Goal: Communication & Community: Answer question/provide support

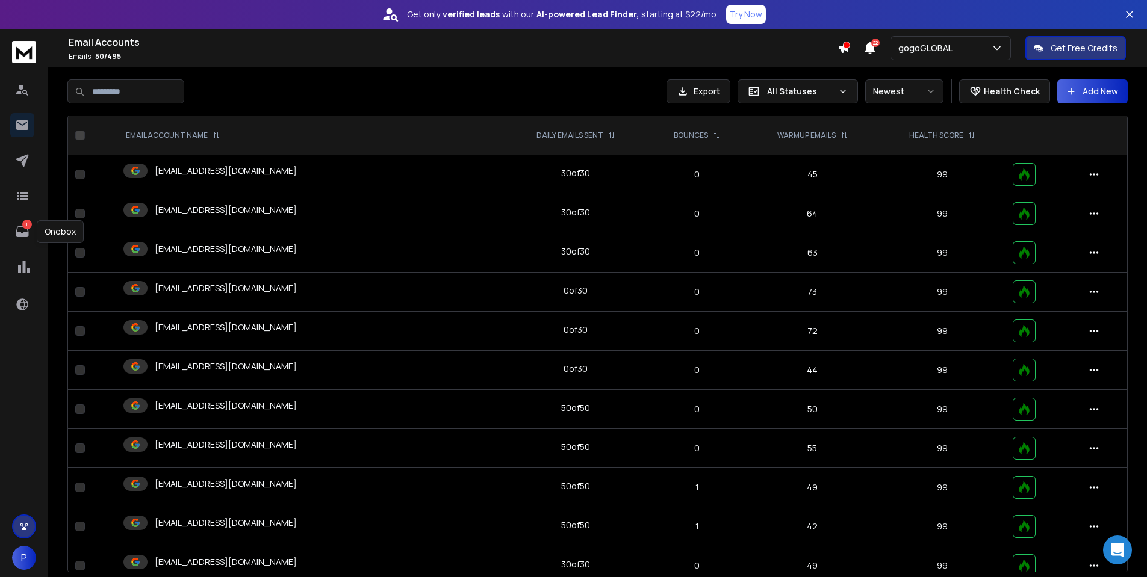
drag, startPoint x: 23, startPoint y: 229, endPoint x: 70, endPoint y: 223, distance: 46.7
click at [24, 230] on icon at bounding box center [22, 232] width 14 height 14
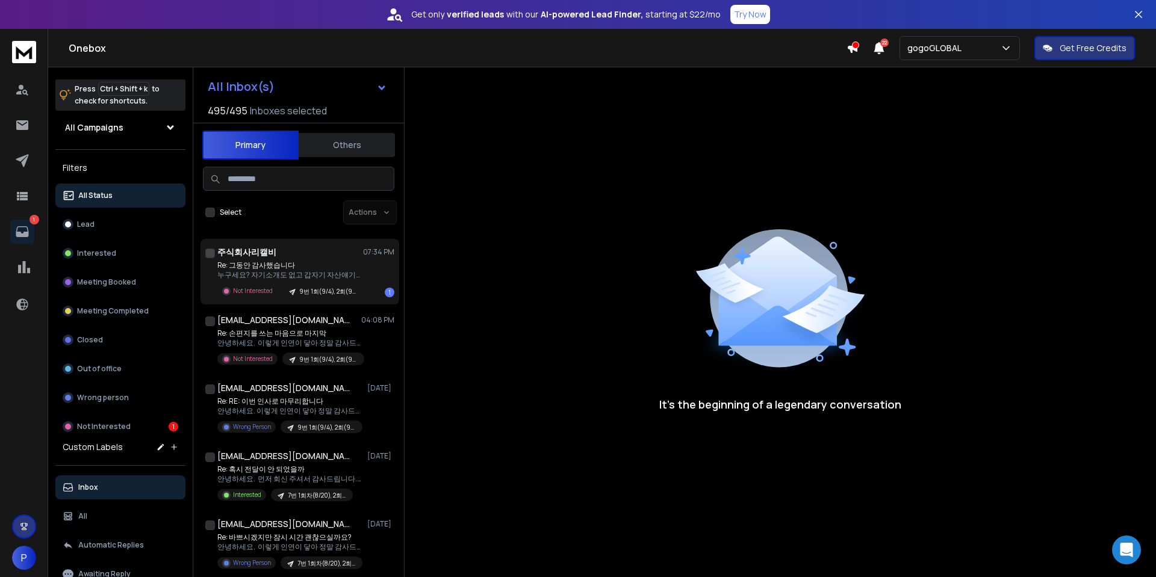
click at [312, 286] on div "9번 1회(9/4), 2회(9/6),3회(9/9)" at bounding box center [323, 291] width 82 height 13
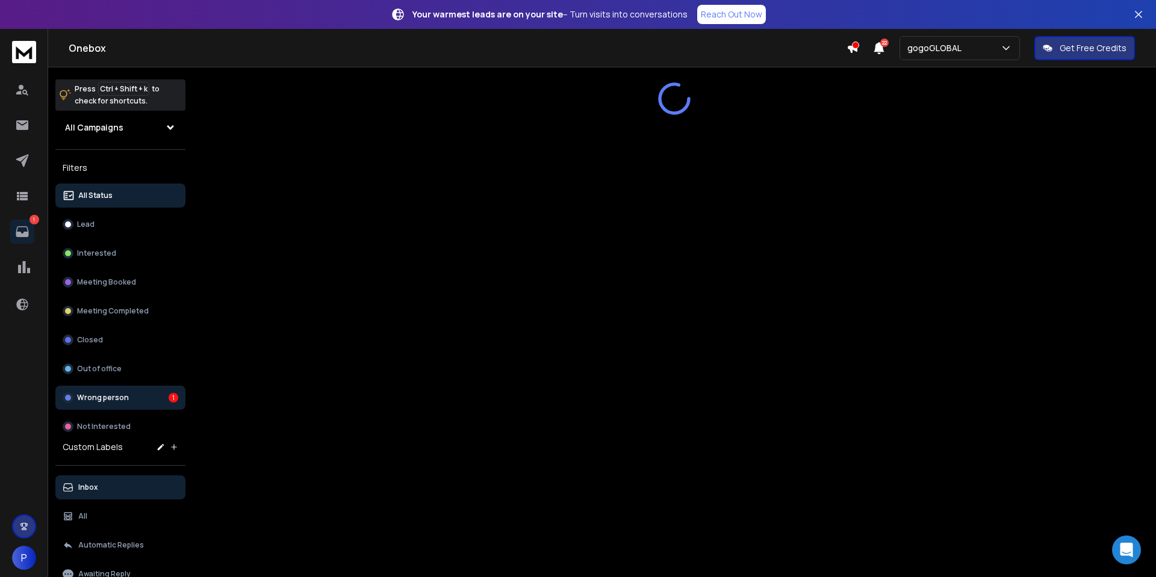
click at [132, 395] on button "Wrong person 1" at bounding box center [120, 398] width 130 height 24
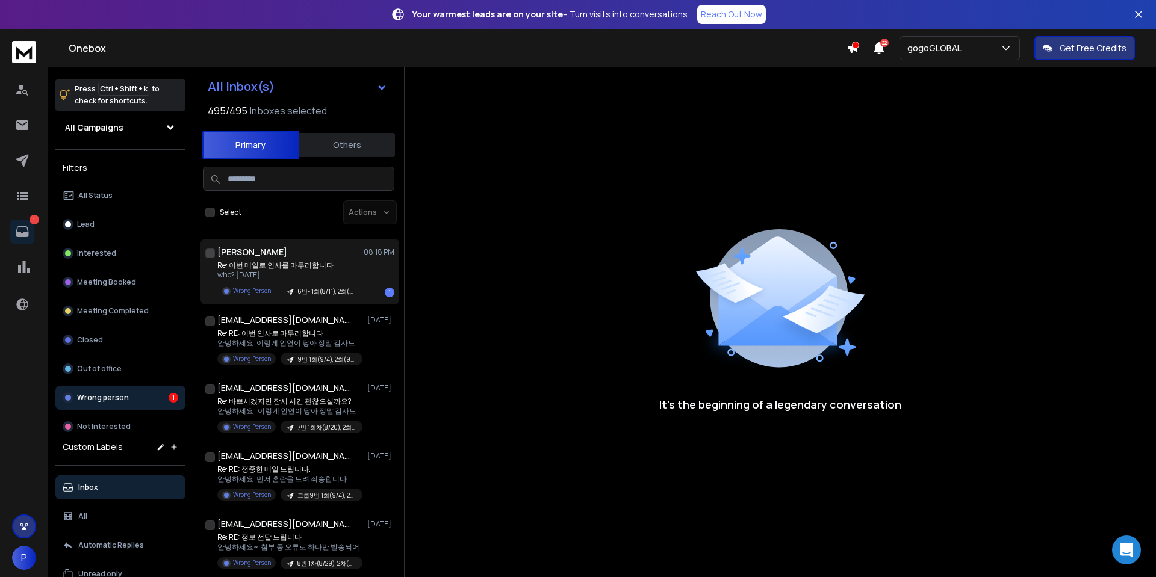
click at [327, 274] on p "who? [DATE]" at bounding box center [289, 275] width 144 height 10
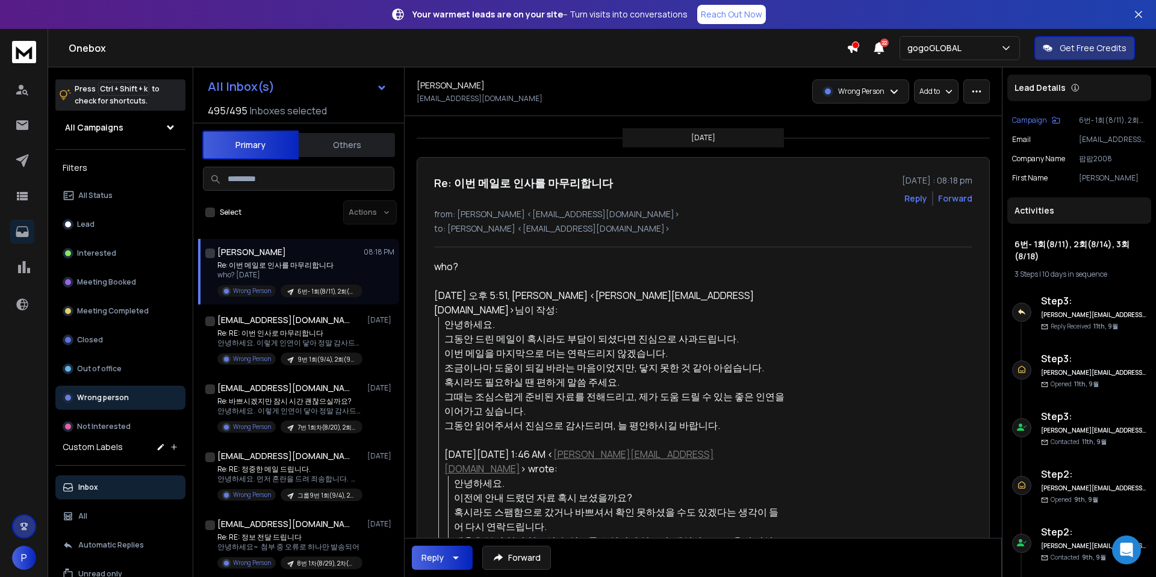
click at [1034, 122] on p "Campaign" at bounding box center [1029, 121] width 35 height 10
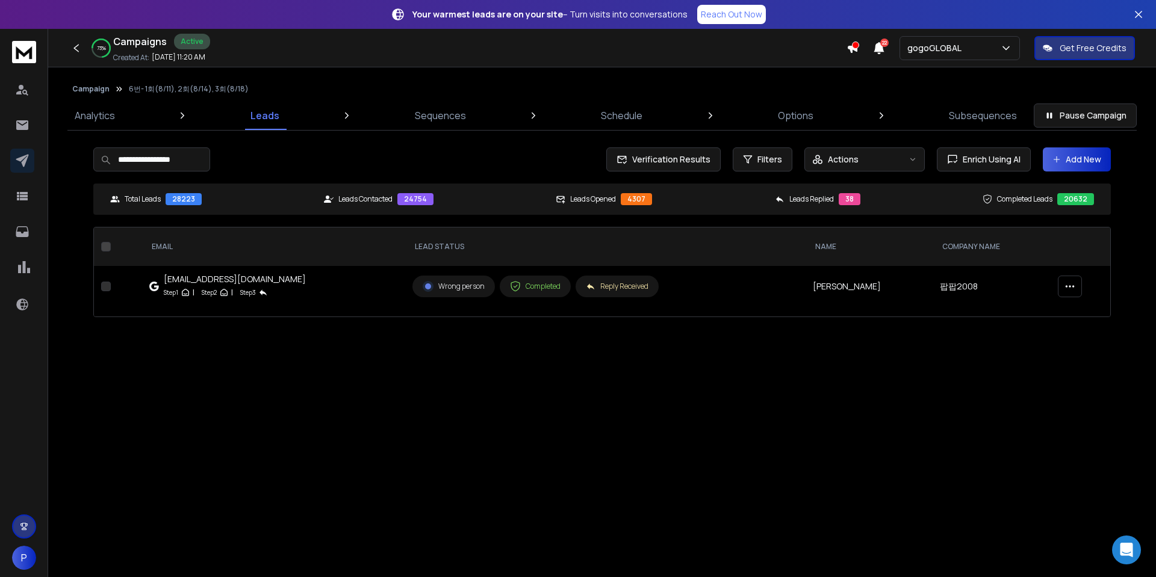
click at [1064, 291] on icon "button" at bounding box center [1069, 286] width 11 height 11
click at [1026, 330] on p "Pause Lead" at bounding box center [1043, 332] width 46 height 12
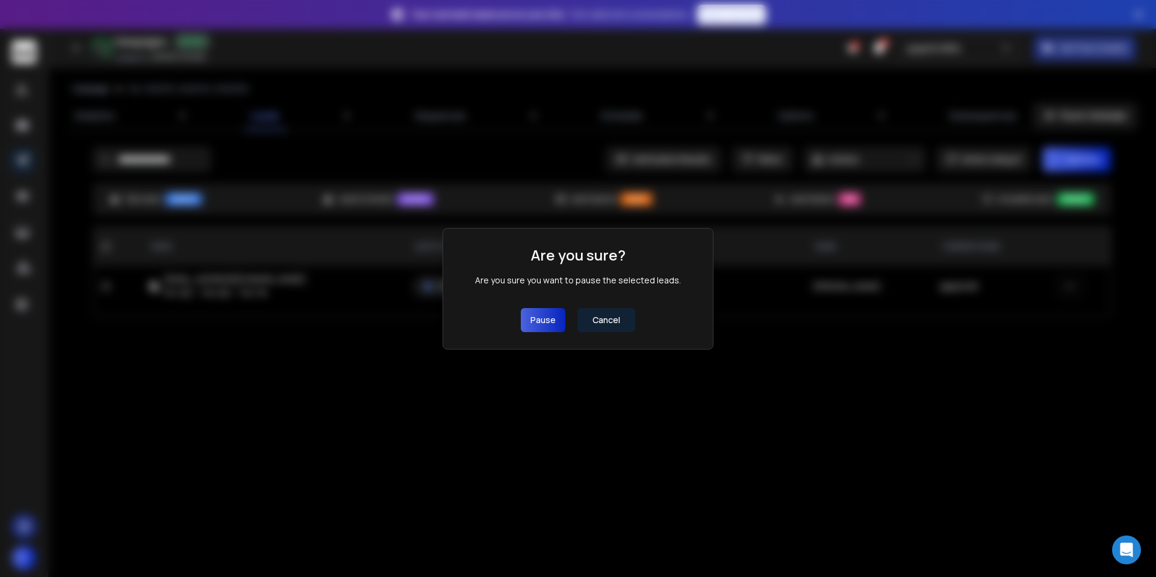
click at [545, 317] on button "Pause" at bounding box center [543, 320] width 45 height 24
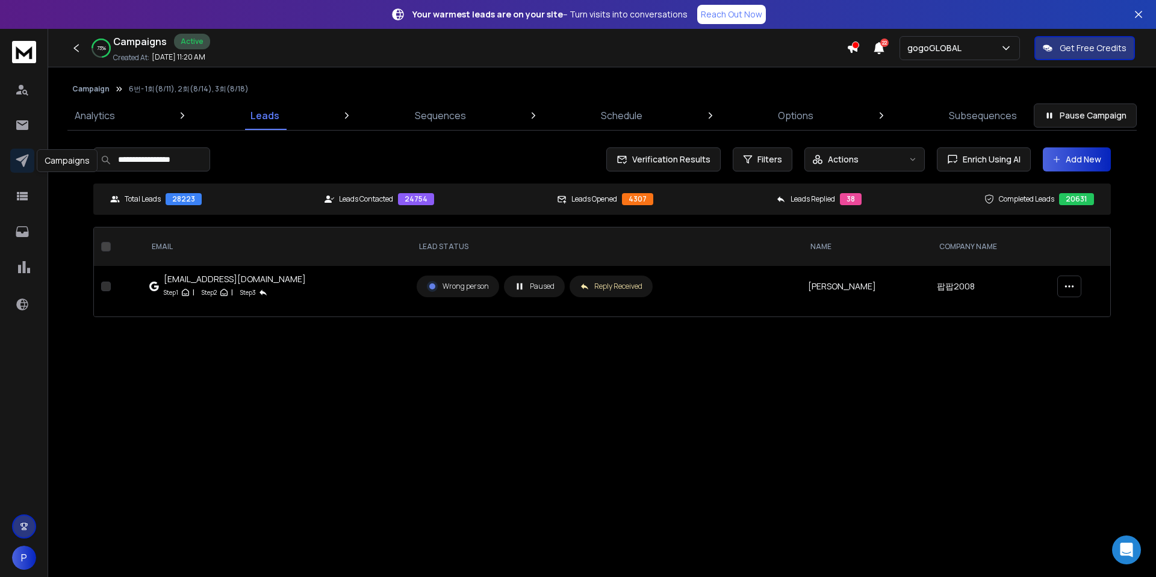
click at [24, 160] on icon at bounding box center [22, 160] width 13 height 13
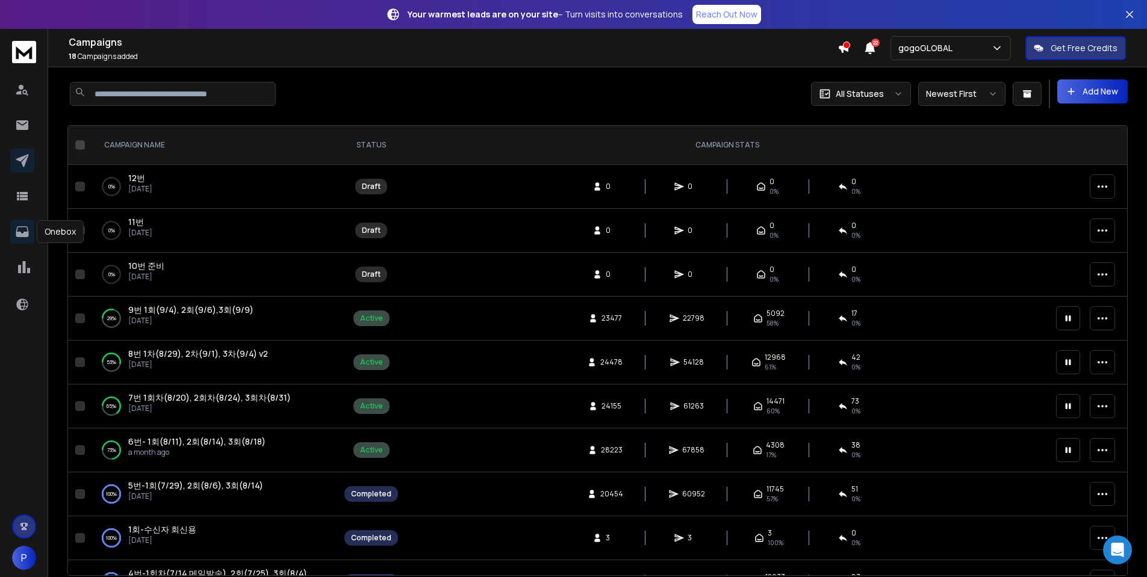
click at [21, 234] on icon at bounding box center [22, 231] width 13 height 11
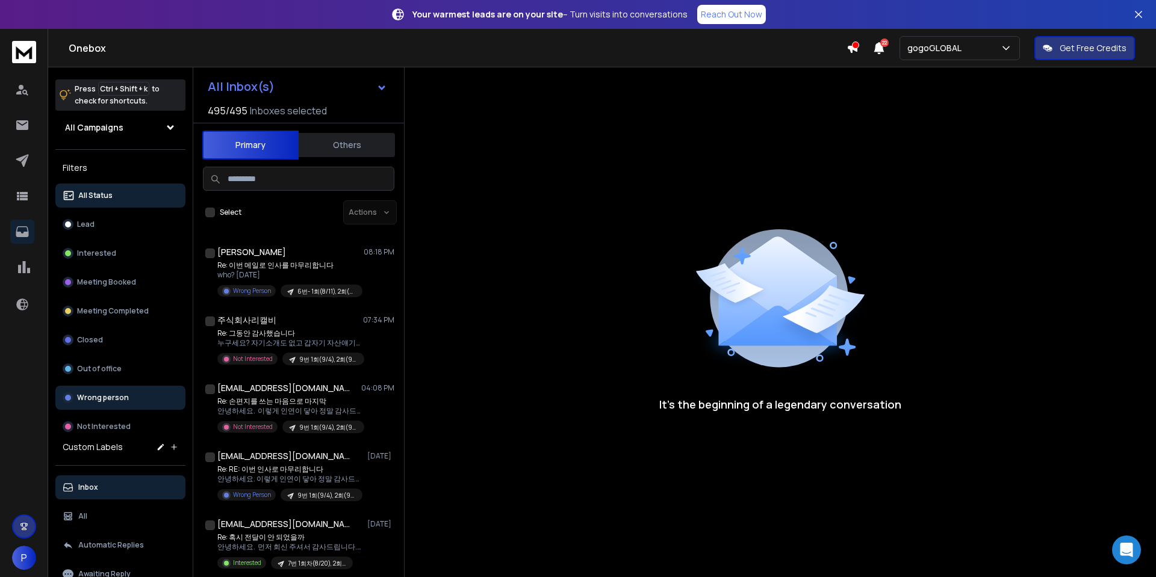
click at [119, 400] on p "Wrong person" at bounding box center [103, 398] width 52 height 10
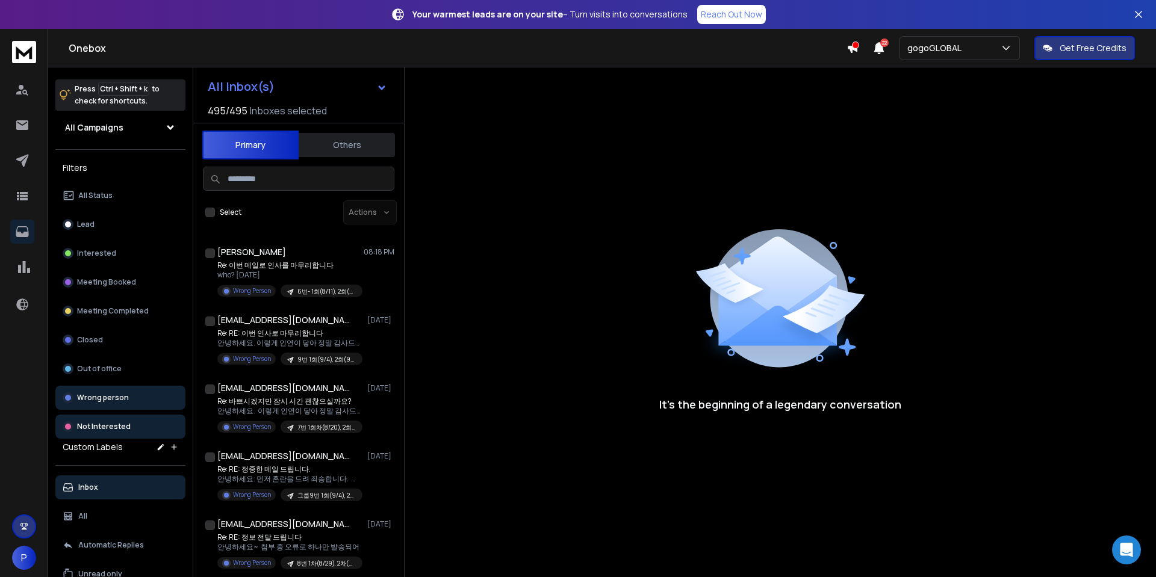
click at [130, 433] on button "Not Interested" at bounding box center [120, 427] width 130 height 24
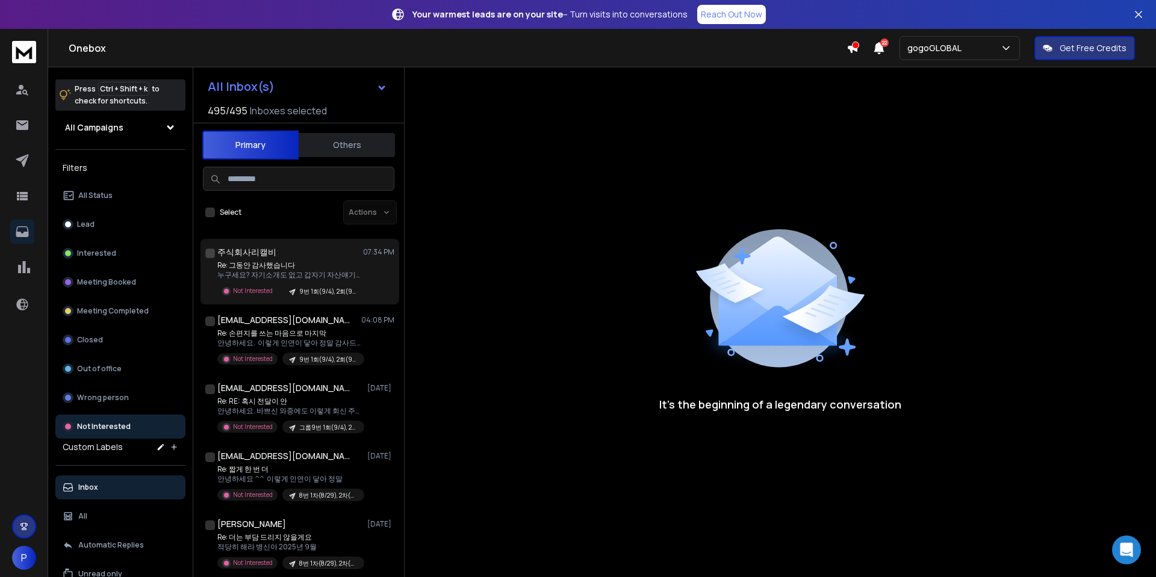
click at [328, 262] on p "Re: 그동안 감사했습니다" at bounding box center [289, 266] width 144 height 10
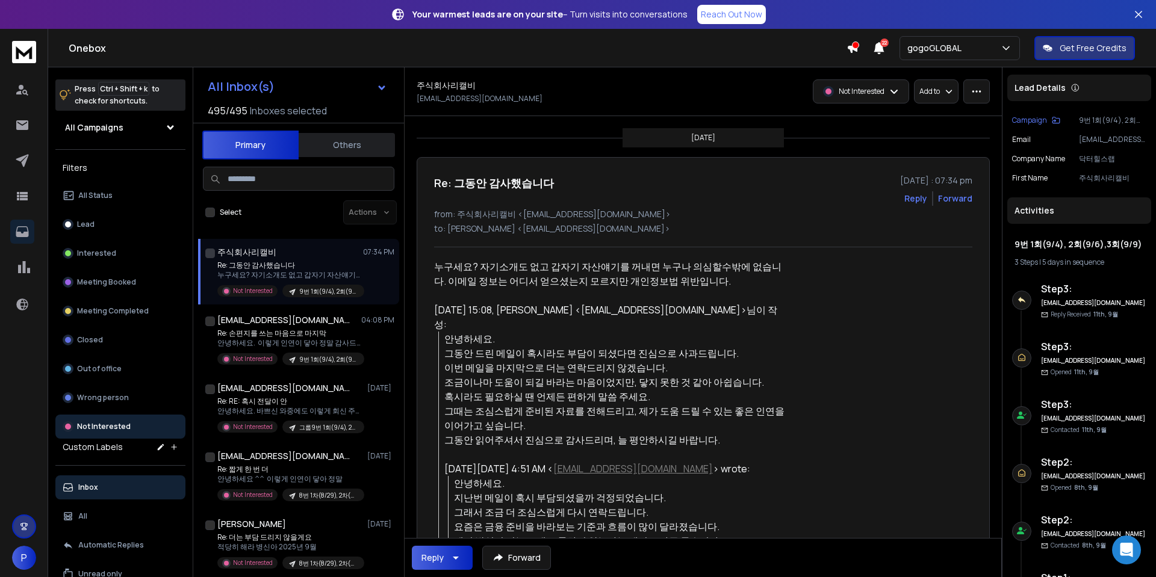
click at [1084, 121] on p "9번 1회(9/4), 2회(9/6),3회(9/9)" at bounding box center [1112, 121] width 67 height 10
click at [1034, 119] on p "Campaign" at bounding box center [1029, 121] width 35 height 10
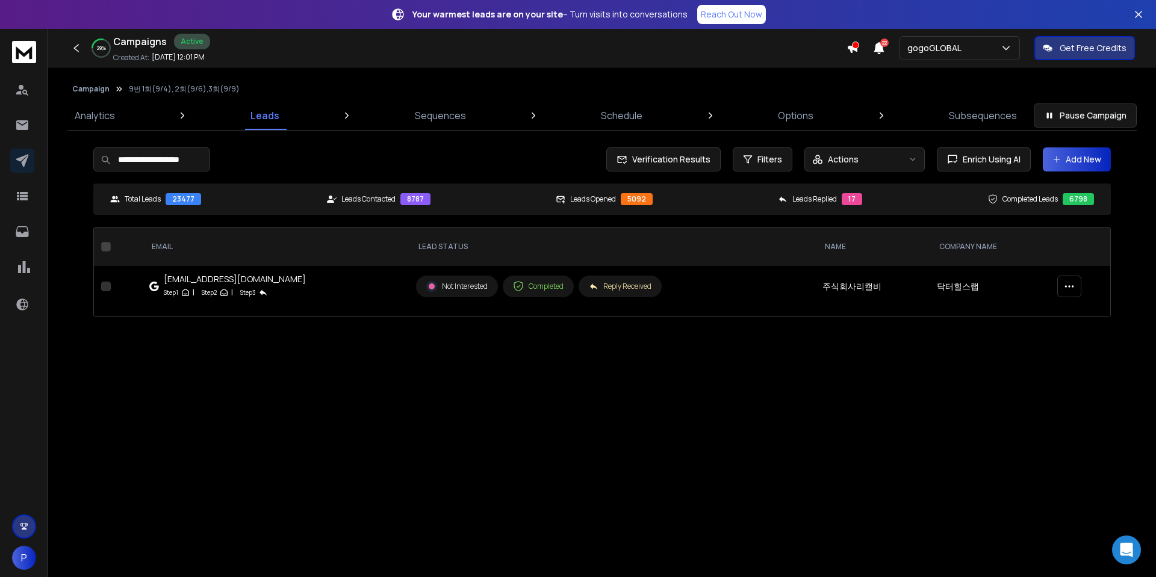
click at [1066, 291] on icon "button" at bounding box center [1069, 286] width 11 height 11
click at [1056, 333] on p "Pause Lead" at bounding box center [1047, 332] width 46 height 12
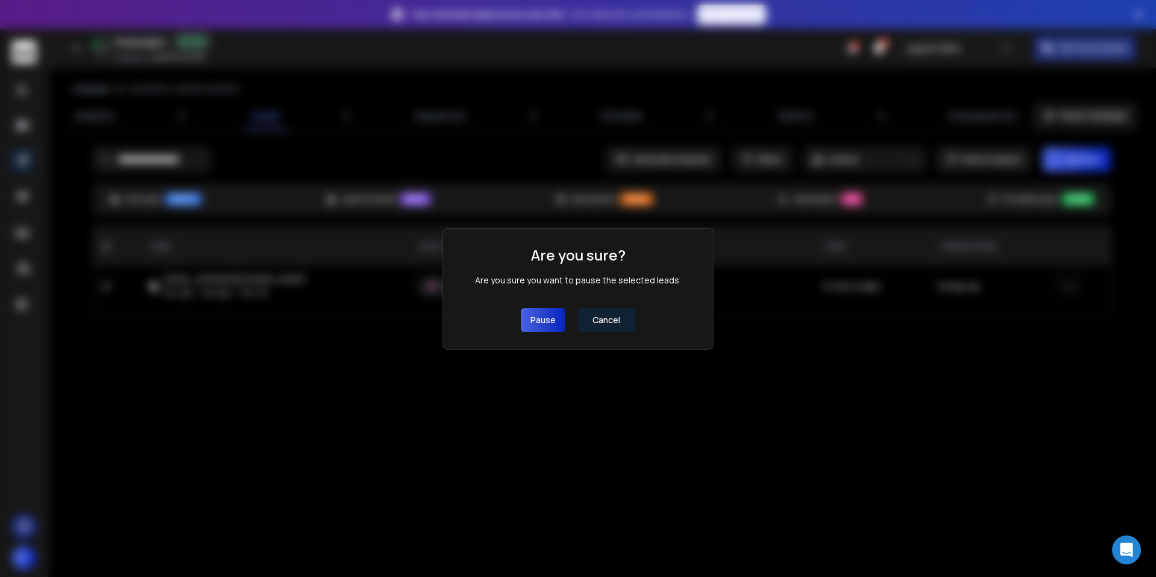
click at [556, 322] on button "Pause" at bounding box center [543, 320] width 45 height 24
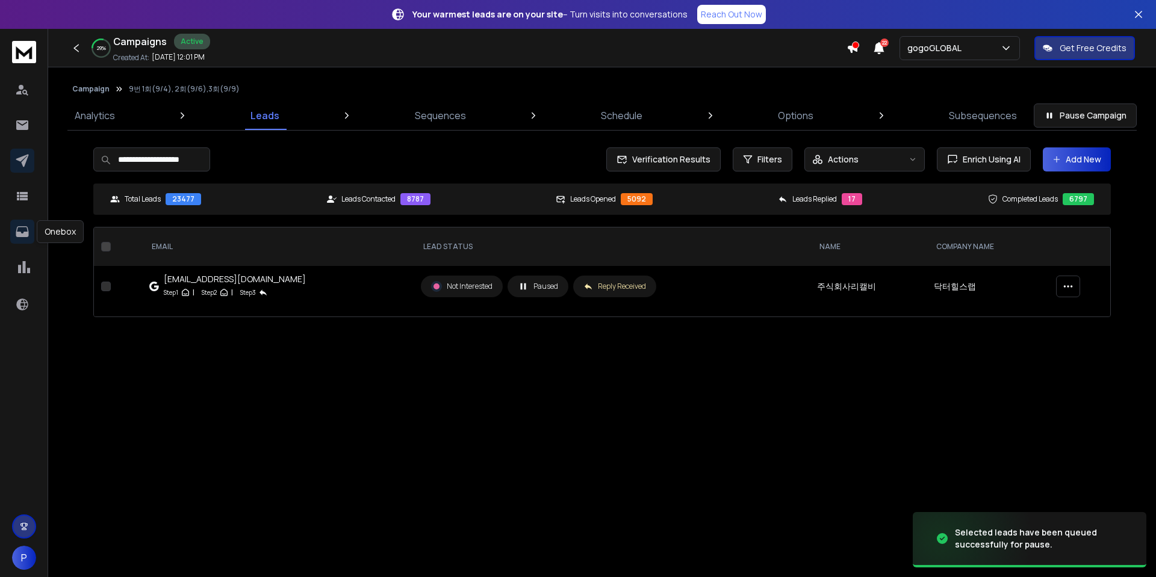
click at [19, 229] on icon at bounding box center [22, 232] width 14 height 14
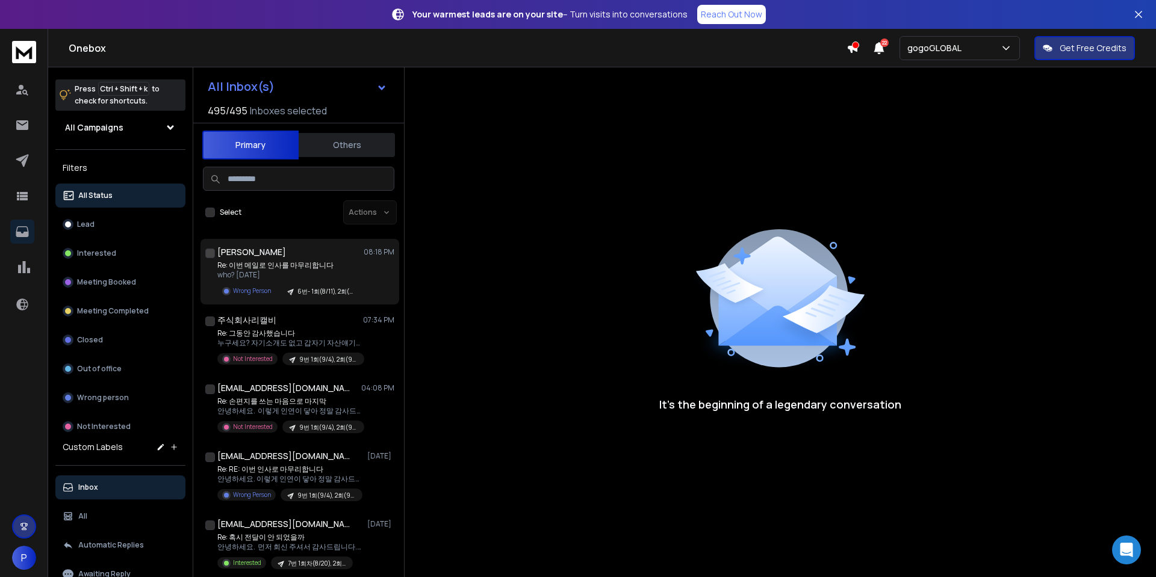
click at [292, 264] on p "Re: 이번 메일로 인사를 마무리합니다" at bounding box center [289, 266] width 144 height 10
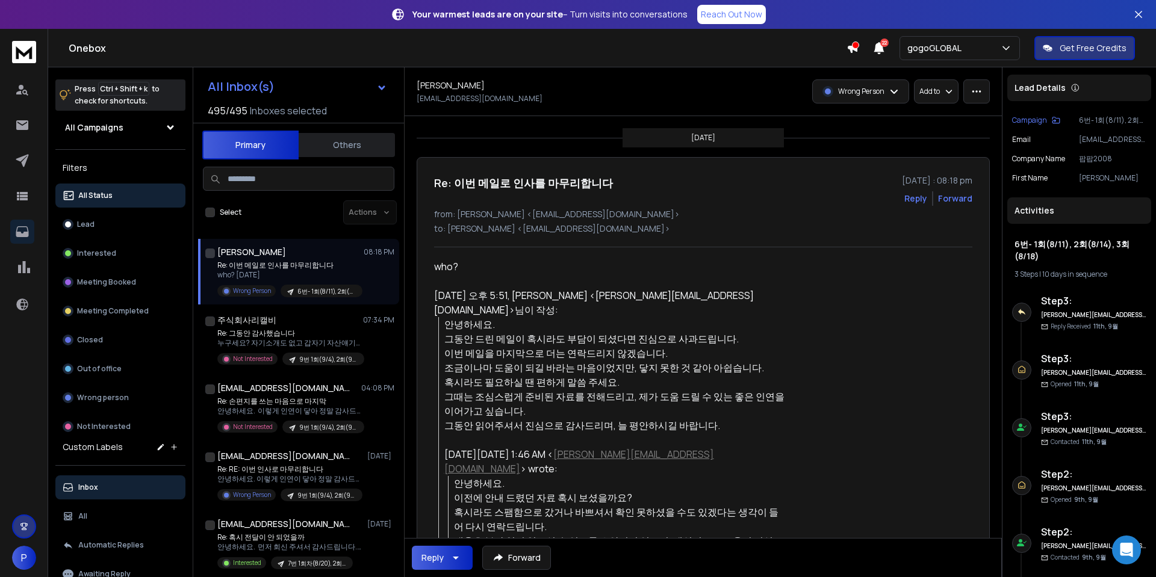
click at [1034, 120] on p "Campaign" at bounding box center [1029, 121] width 35 height 10
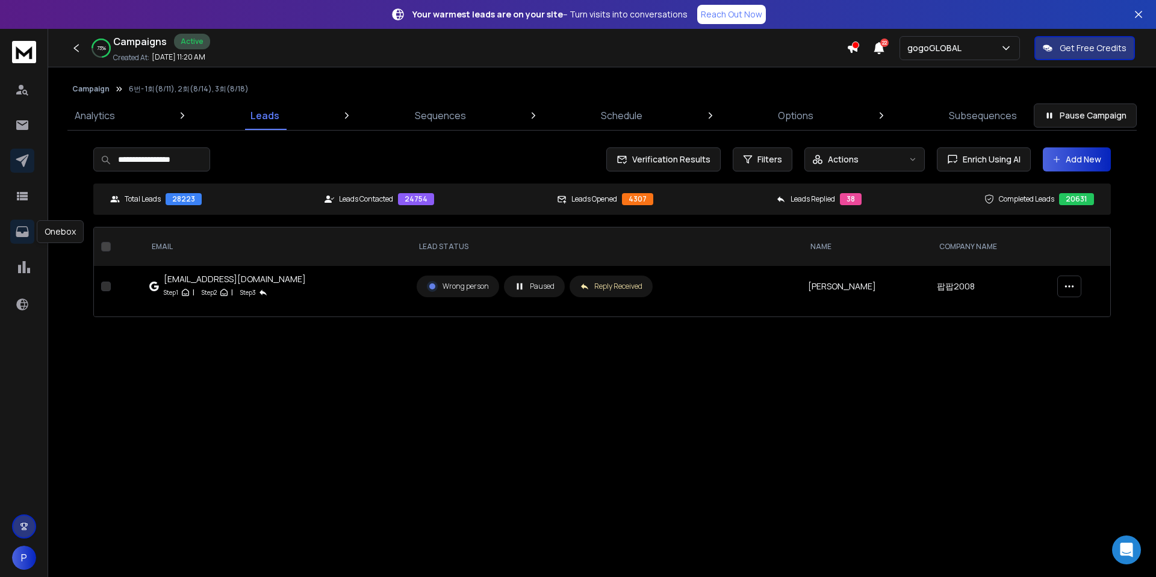
click at [20, 233] on icon at bounding box center [22, 231] width 13 height 11
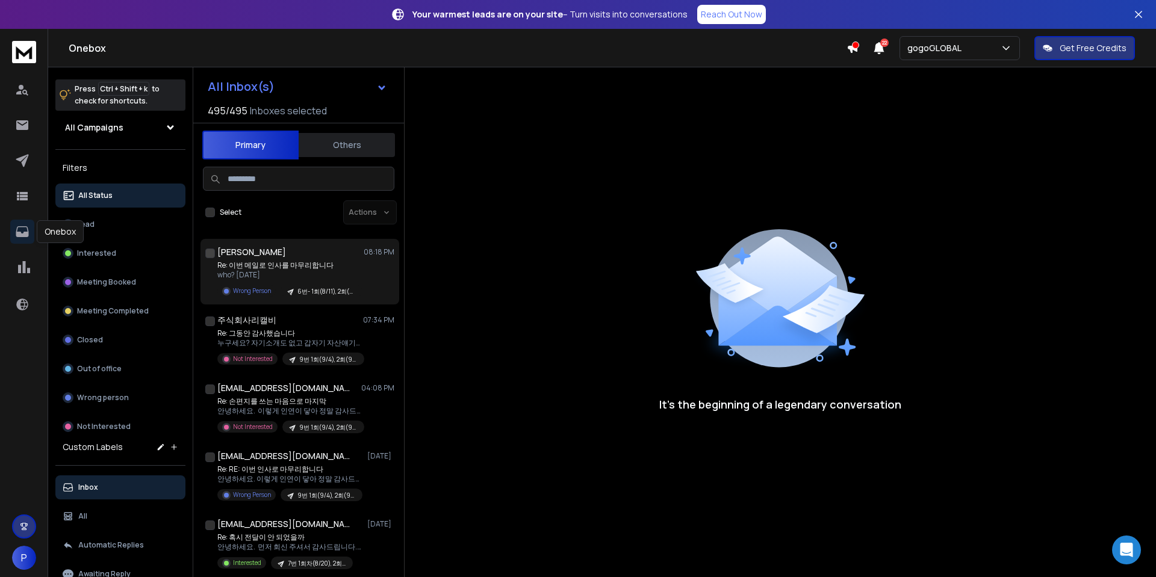
click at [291, 264] on p "Re: 이번 메일로 인사를 마무리합니다" at bounding box center [289, 266] width 144 height 10
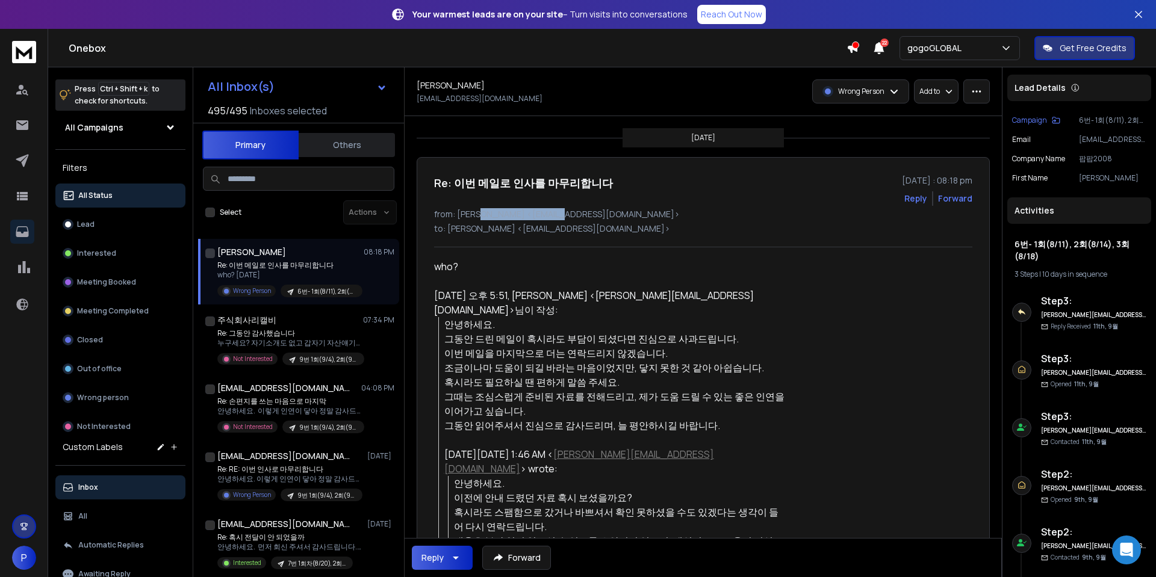
drag, startPoint x: 562, startPoint y: 214, endPoint x: 486, endPoint y: 217, distance: 75.3
click at [486, 217] on p "from: [PERSON_NAME] <[EMAIL_ADDRESS][DOMAIN_NAME]>" at bounding box center [703, 214] width 538 height 12
copy p "[EMAIL_ADDRESS][DOMAIN_NAME]"
drag, startPoint x: 470, startPoint y: 268, endPoint x: 422, endPoint y: 271, distance: 47.7
click at [422, 271] on div "Re: 이번 메일로 인사를 마무리합니다 [DATE] : 08:18 pm Reply Forward from: [PERSON_NAME] <[EMA…" at bounding box center [703, 525] width 573 height 736
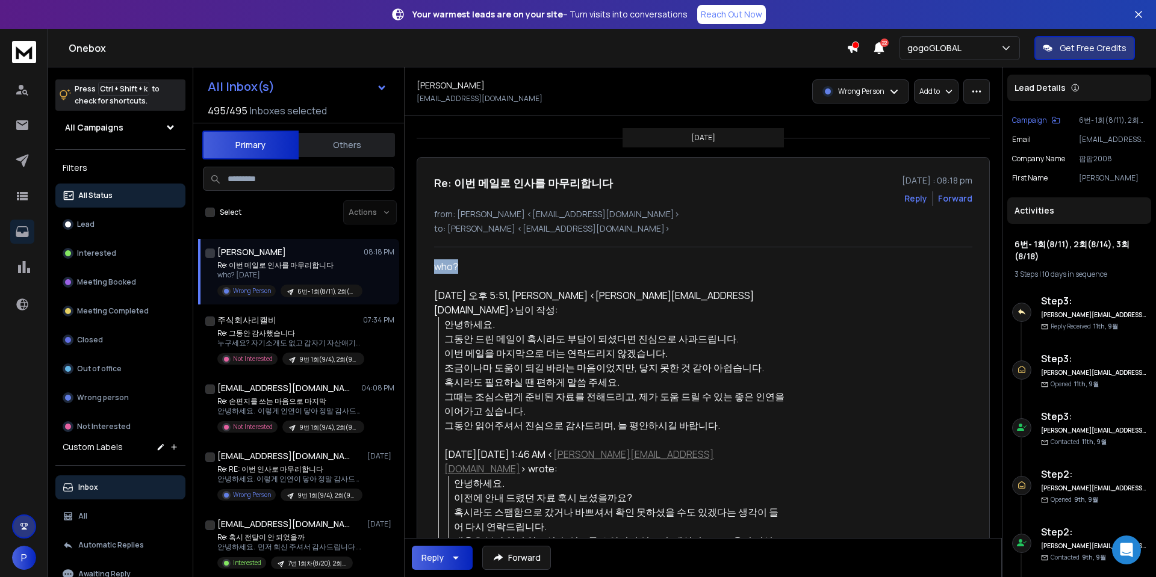
copy div "who?"
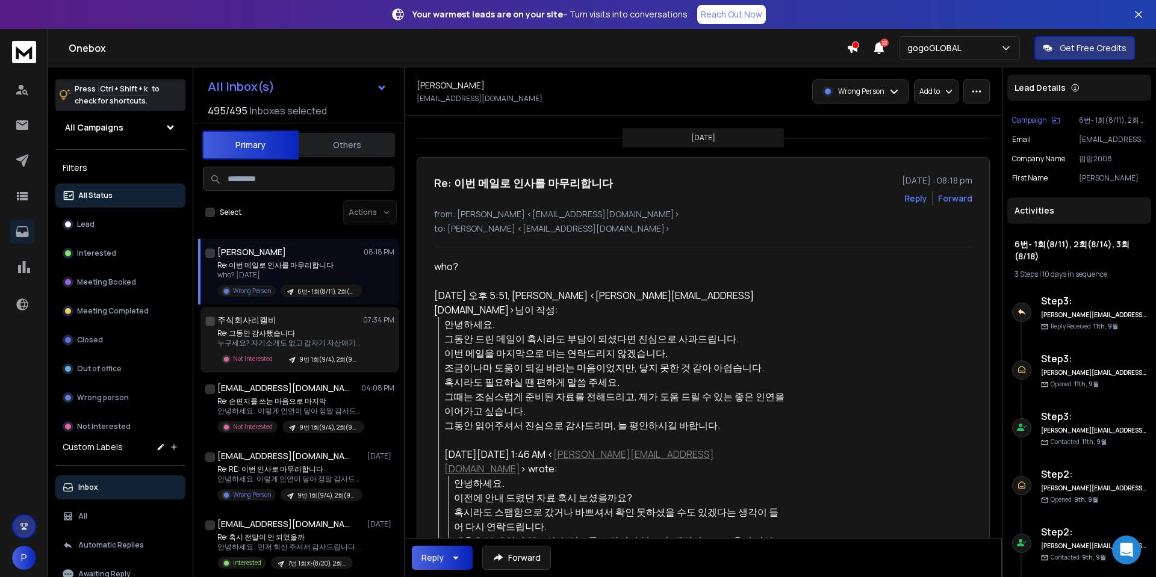
click at [321, 323] on div "주식회사리캘비 07:34 PM" at bounding box center [305, 320] width 177 height 12
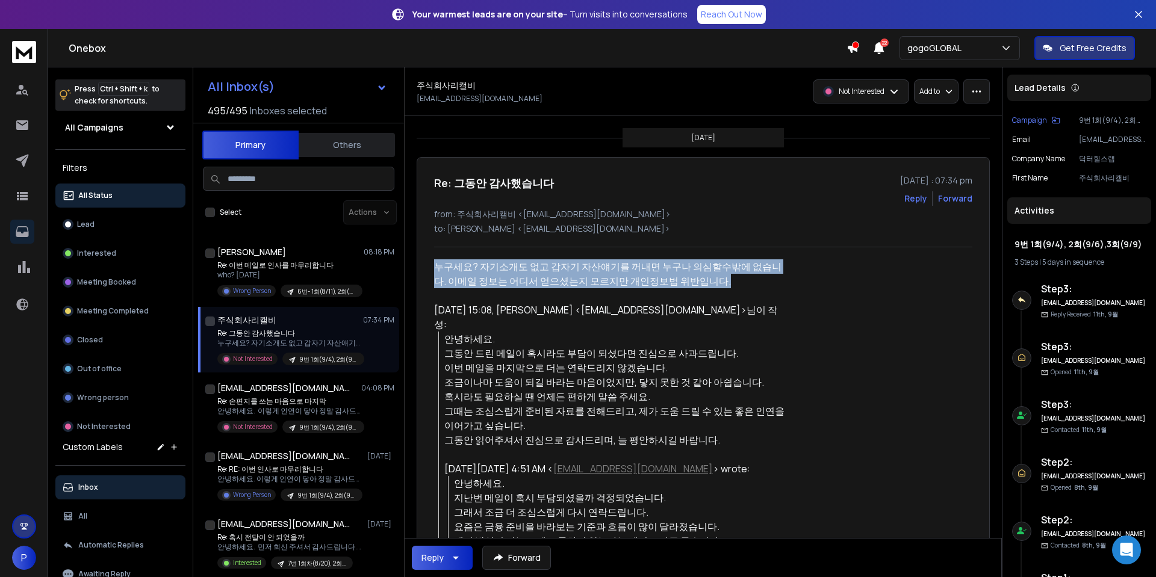
drag, startPoint x: 694, startPoint y: 293, endPoint x: 433, endPoint y: 268, distance: 262.5
click at [433, 268] on div "Re: 그동안 감사했습니다 [DATE] : 07:34 pm Reply Forward from: 주식회사리캘비 <[EMAIL_ADDRESS][D…" at bounding box center [703, 489] width 573 height 664
copy div "누구세요? 자기소개도 없고 갑자기 자산얘기를 꺼내면 누구나 의심할수밖에 없습니다. 이메일 정보는 어디서 얻으셨는지 모르지만 개인정보법 위반입니…"
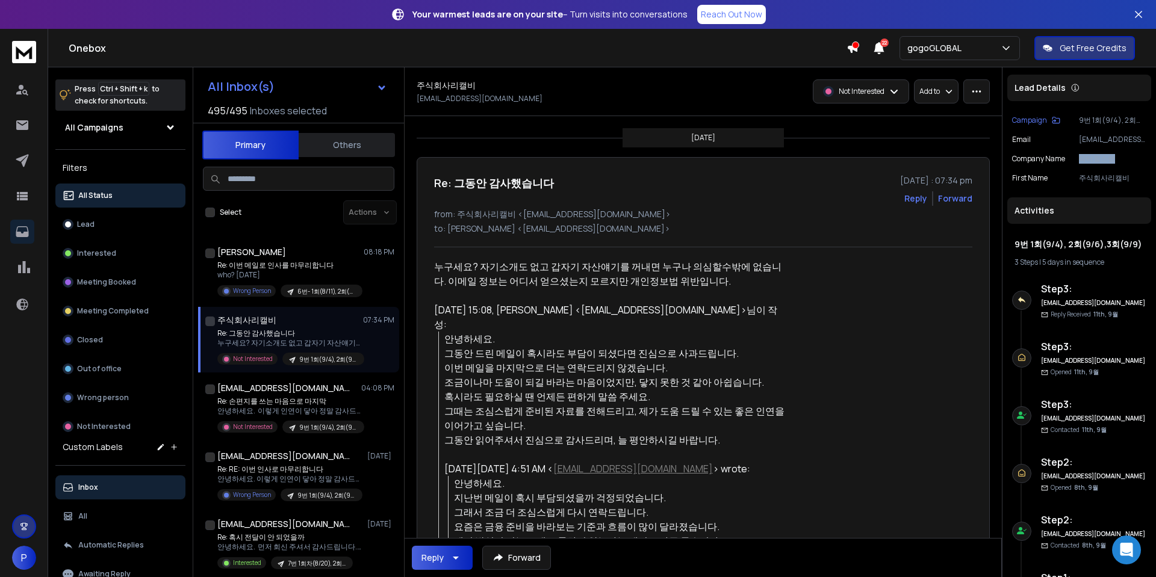
drag, startPoint x: 1109, startPoint y: 160, endPoint x: 1072, endPoint y: 161, distance: 37.4
click at [1072, 161] on div "Company Name 닥터[PERSON_NAME]스랩" at bounding box center [1079, 159] width 134 height 10
copy p "닥터힐스랩"
drag, startPoint x: 512, startPoint y: 214, endPoint x: 458, endPoint y: 219, distance: 54.4
click at [456, 219] on p "from: 주식회사리캘비 <[EMAIL_ADDRESS][DOMAIN_NAME]>" at bounding box center [703, 214] width 538 height 12
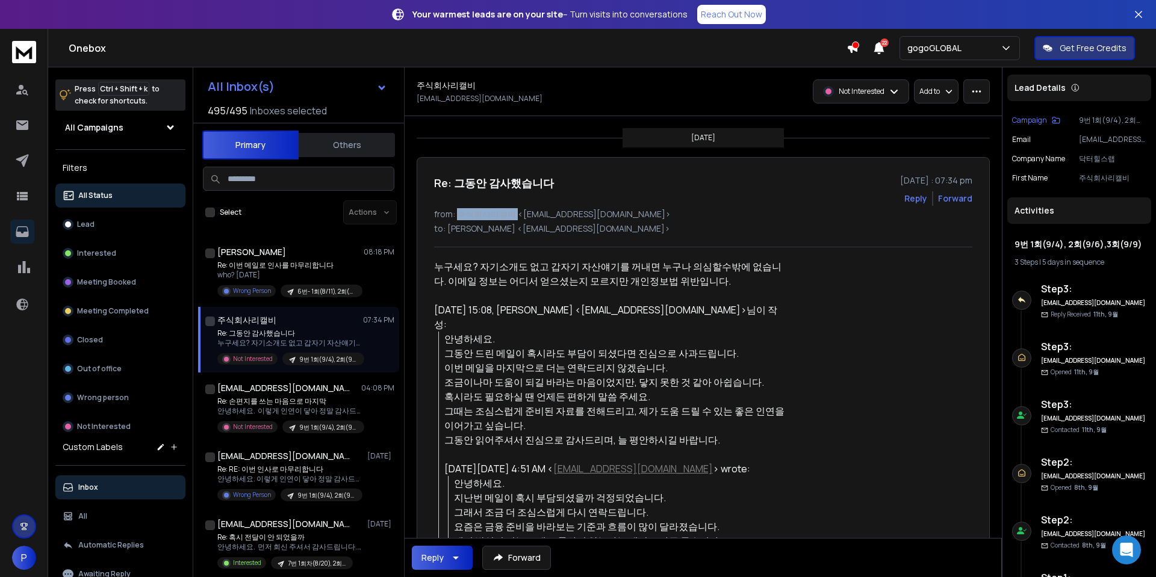
copy p "주식회사리캘비"
drag, startPoint x: 608, startPoint y: 215, endPoint x: 516, endPoint y: 220, distance: 91.6
click at [516, 220] on p "from: 주식회사리캘비 <[EMAIL_ADDRESS][DOMAIN_NAME]>" at bounding box center [703, 214] width 538 height 12
copy p "[EMAIL_ADDRESS][DOMAIN_NAME]"
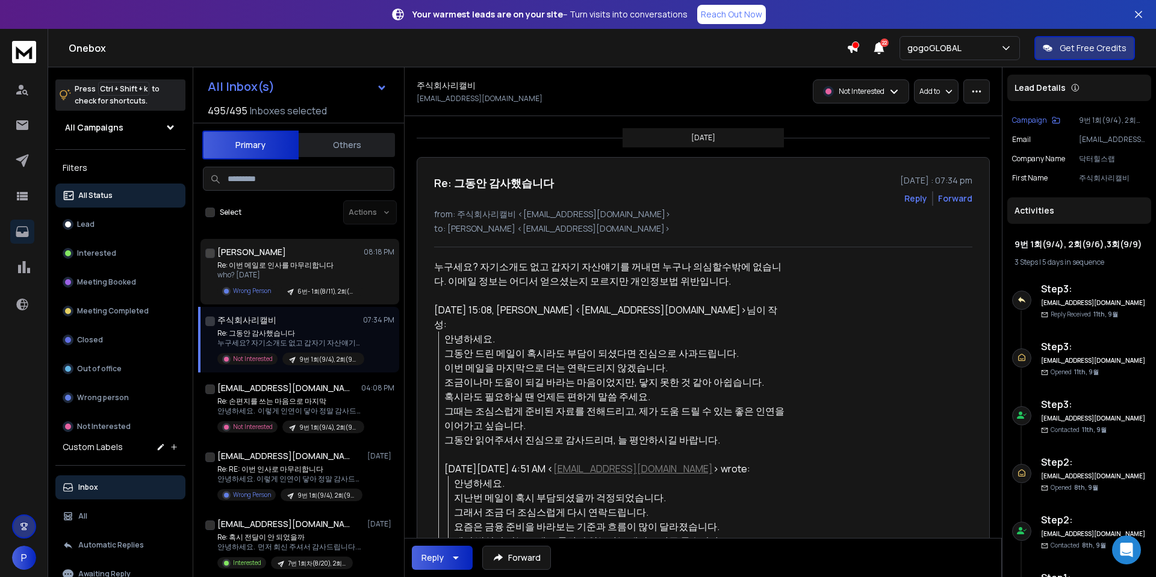
click at [287, 278] on p "who? [DATE]" at bounding box center [289, 275] width 144 height 10
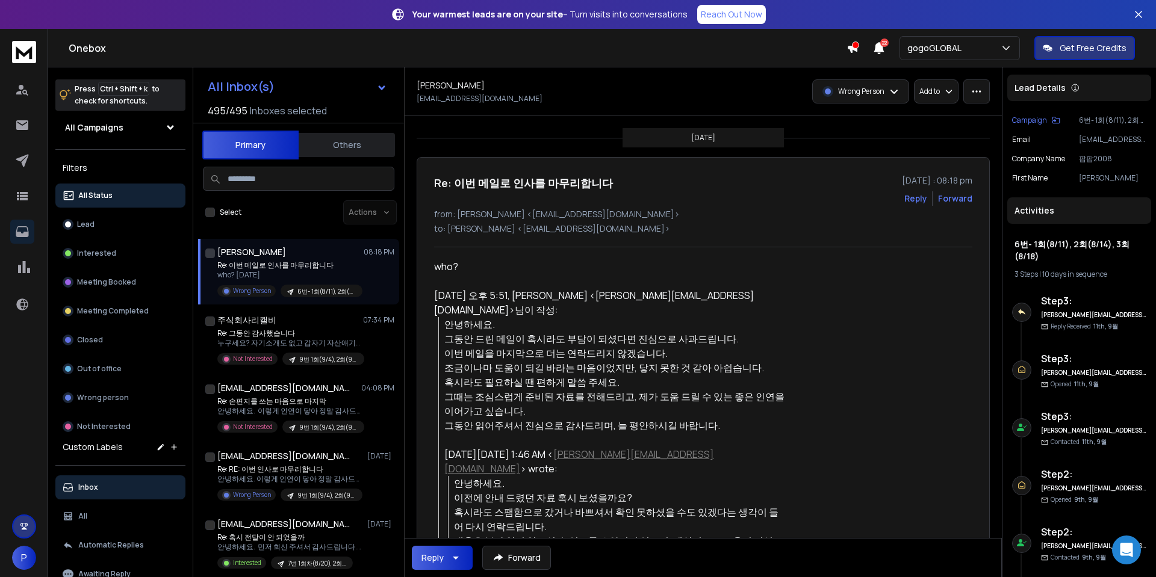
click at [429, 558] on div "Reply" at bounding box center [432, 558] width 22 height 12
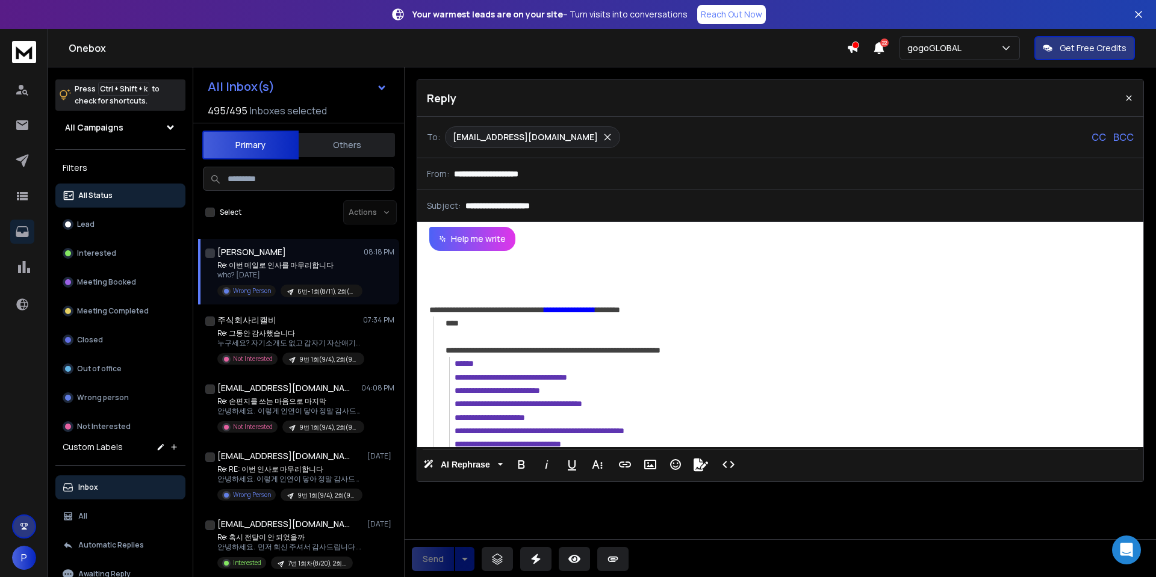
click at [459, 268] on div at bounding box center [780, 269] width 702 height 13
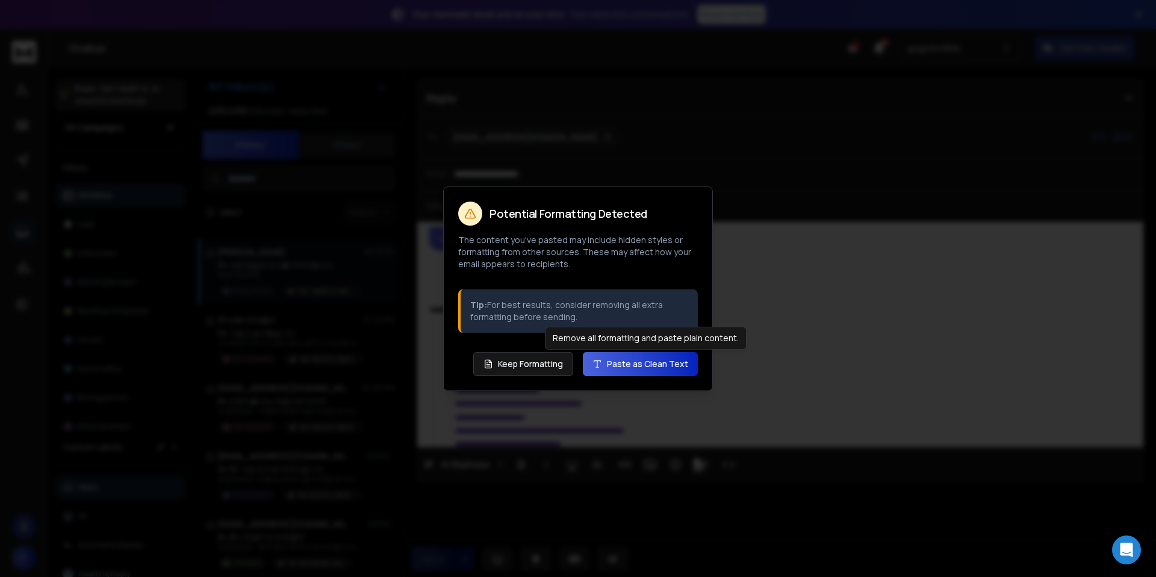
click at [620, 364] on button "Paste as Clean Text" at bounding box center [640, 364] width 115 height 24
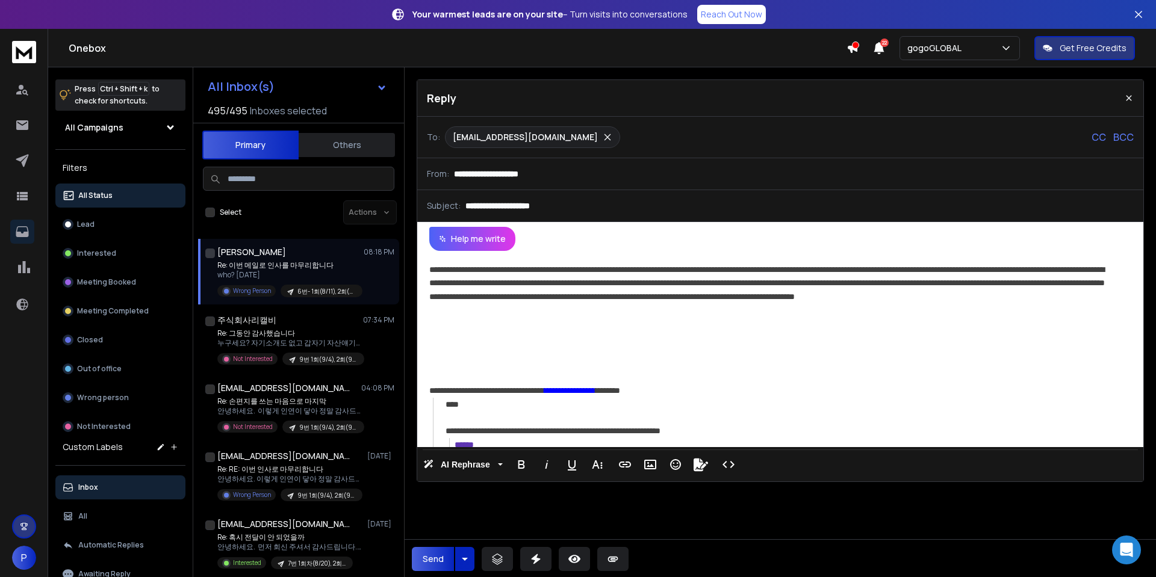
click at [474, 267] on div "**********" at bounding box center [773, 303] width 689 height 81
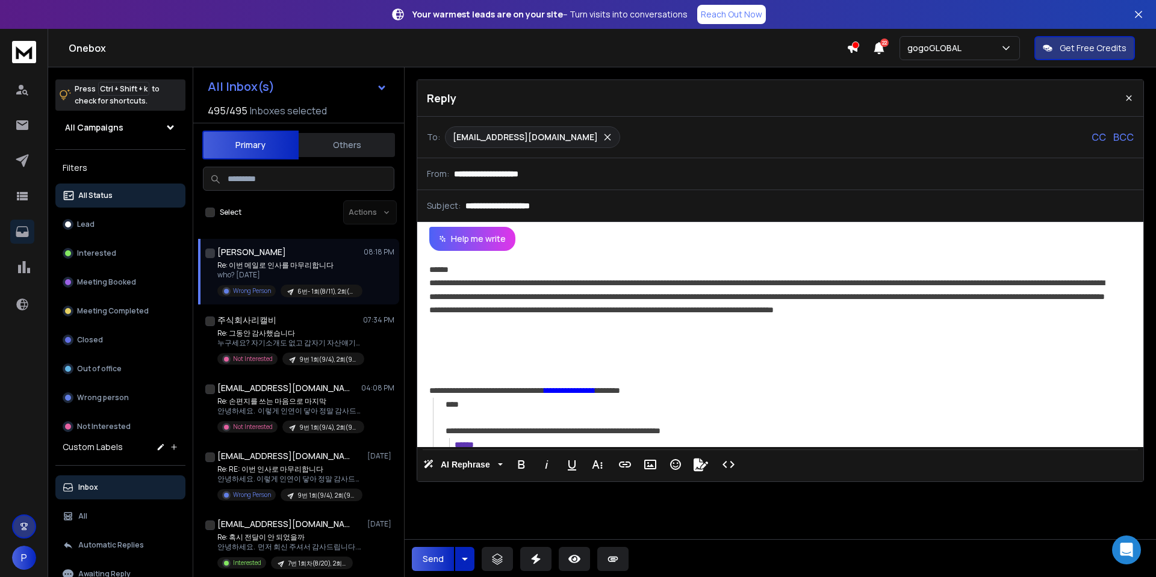
click at [637, 284] on div "**********" at bounding box center [773, 303] width 689 height 81
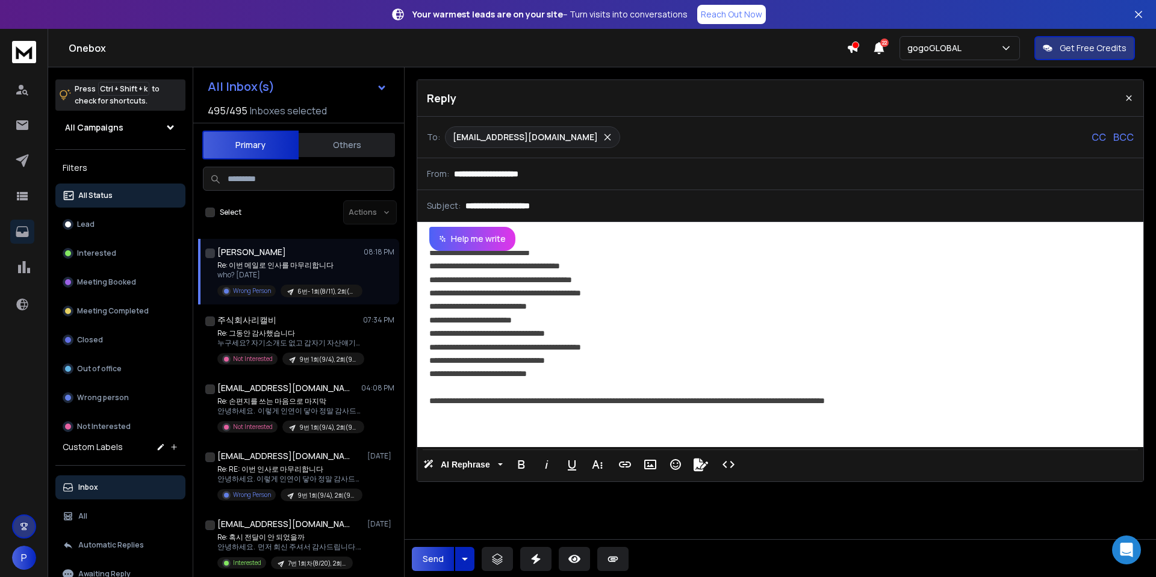
scroll to position [120, 0]
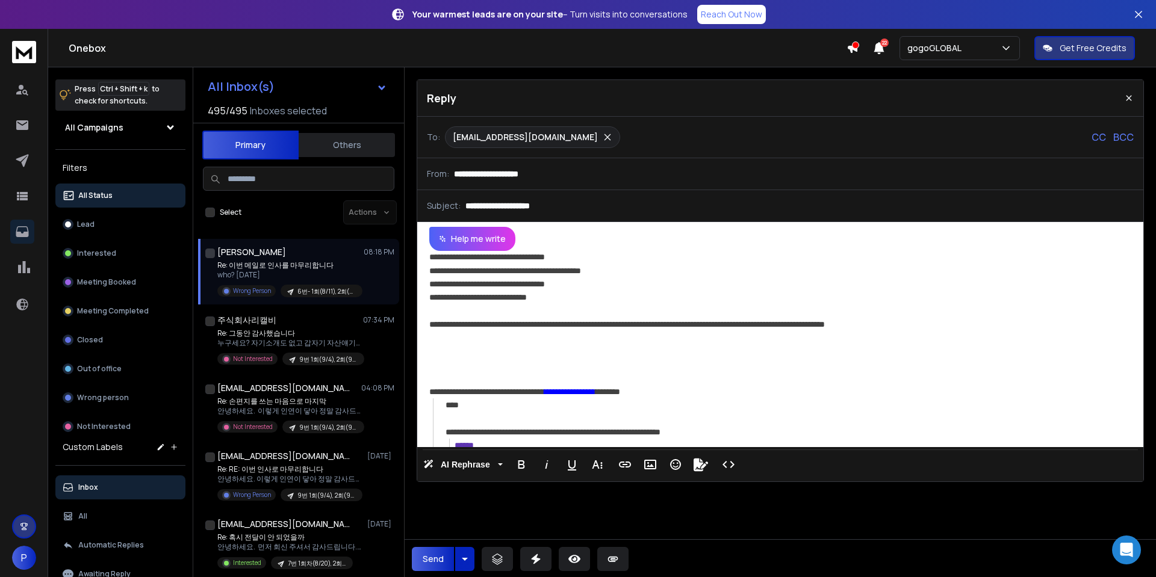
click at [576, 327] on div "**********" at bounding box center [773, 244] width 689 height 202
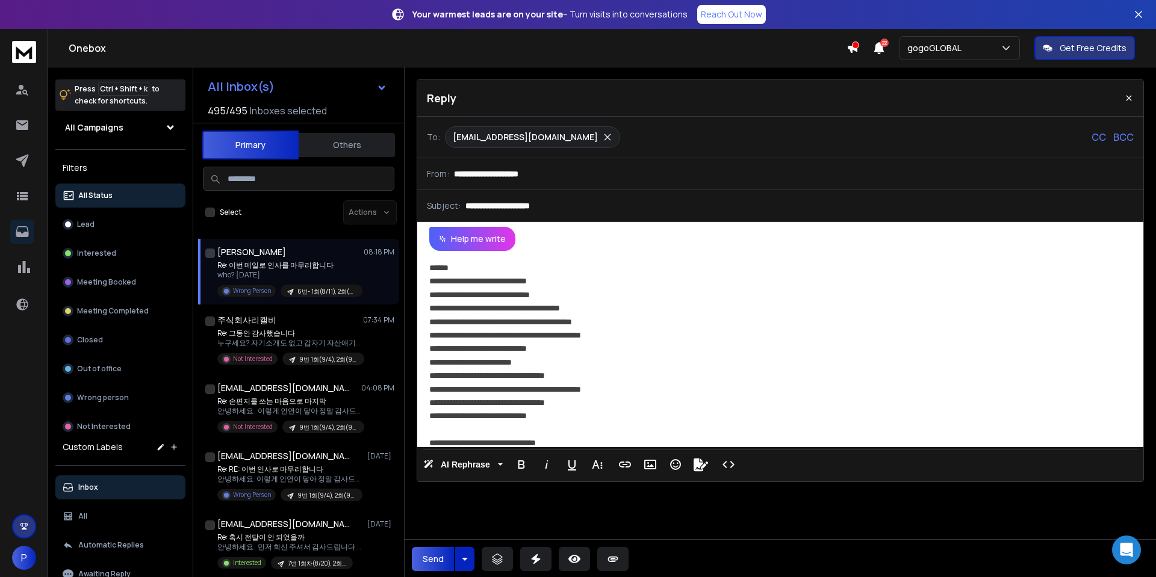
scroll to position [0, 0]
click at [426, 561] on button "Send" at bounding box center [433, 559] width 42 height 24
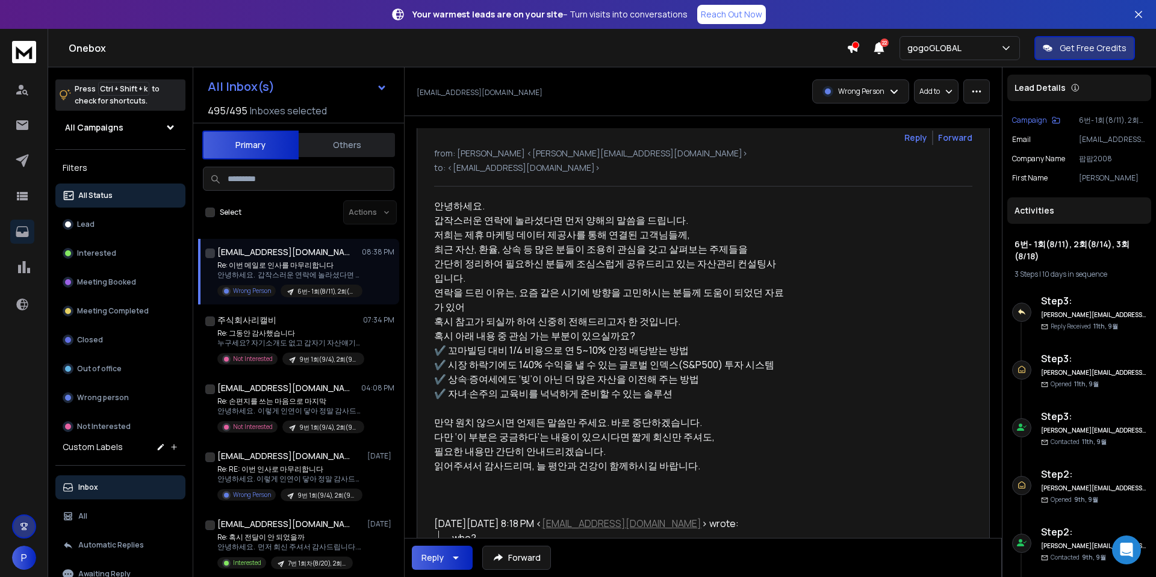
scroll to position [60, 0]
